Goal: Task Accomplishment & Management: Manage account settings

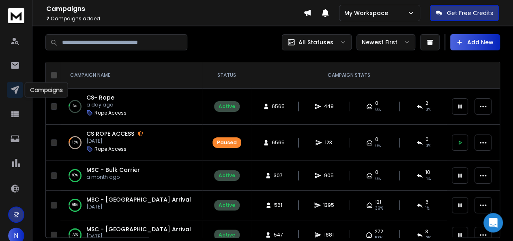
click at [110, 99] on span "CS- Rope" at bounding box center [100, 97] width 28 height 8
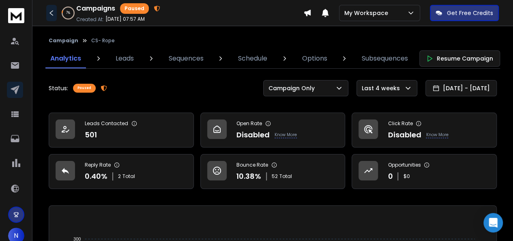
click at [48, 13] on icon at bounding box center [51, 12] width 7 height 7
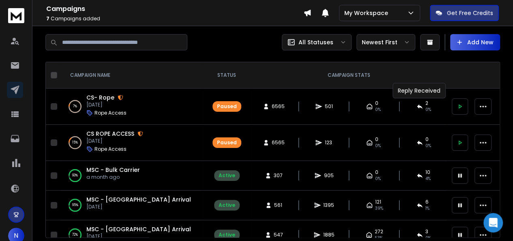
click at [426, 109] on span "0 %" at bounding box center [429, 109] width 6 height 6
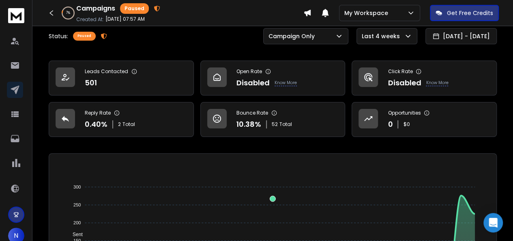
scroll to position [51, 0]
click at [290, 125] on span "Total" at bounding box center [286, 125] width 13 height 6
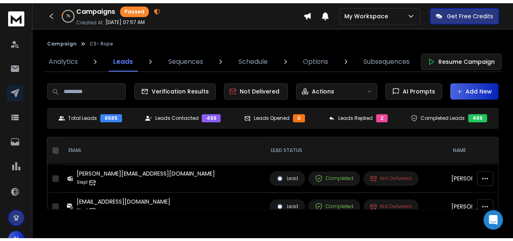
scroll to position [615, 0]
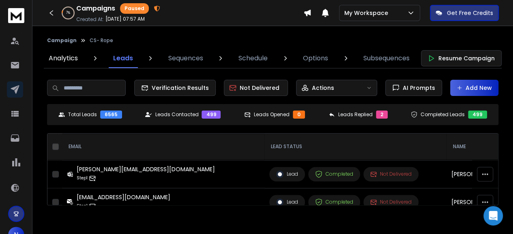
click at [49, 62] on p "Analytics" at bounding box center [63, 59] width 29 height 10
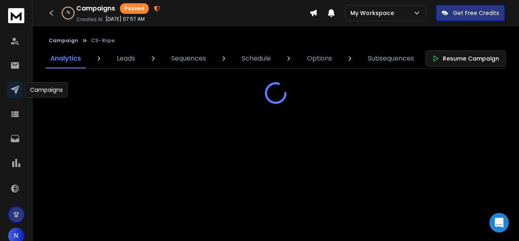
click at [15, 90] on icon at bounding box center [15, 89] width 9 height 9
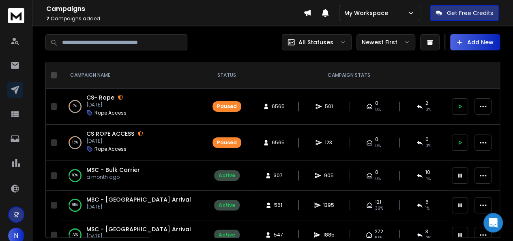
click at [458, 106] on button at bounding box center [460, 106] width 16 height 16
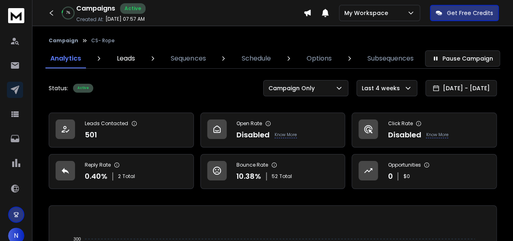
click at [125, 64] on link "Leads" at bounding box center [126, 58] width 28 height 19
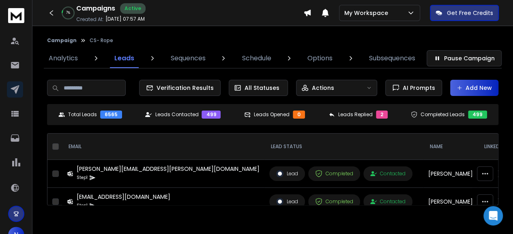
click at [114, 89] on input at bounding box center [86, 88] width 79 height 16
type input "****"
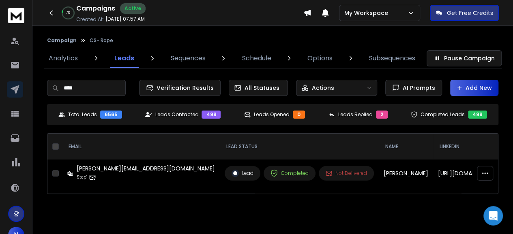
click at [121, 66] on link "Leads" at bounding box center [125, 58] width 30 height 19
click at [61, 58] on p "Analytics" at bounding box center [63, 59] width 29 height 10
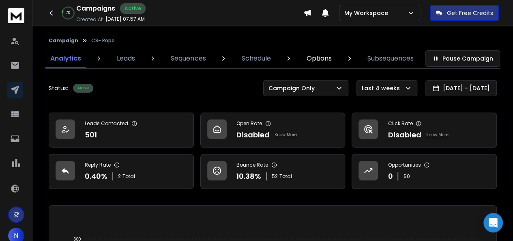
click at [327, 60] on p "Options" at bounding box center [319, 59] width 25 height 10
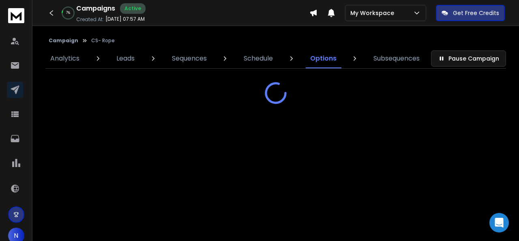
select select "*"
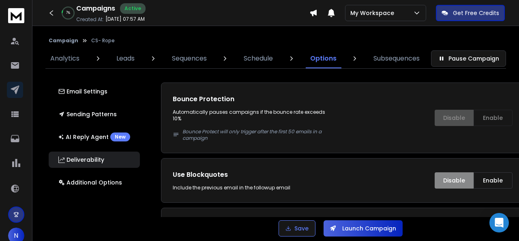
scroll to position [1277, 0]
click at [19, 65] on icon at bounding box center [15, 65] width 10 height 10
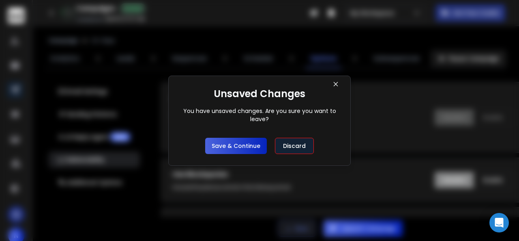
click at [333, 86] on icon at bounding box center [336, 84] width 6 height 6
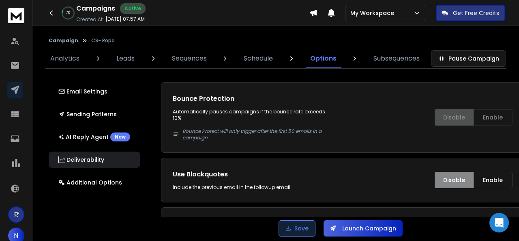
click at [298, 228] on button "Save" at bounding box center [297, 228] width 37 height 16
